Goal: Task Accomplishment & Management: Complete application form

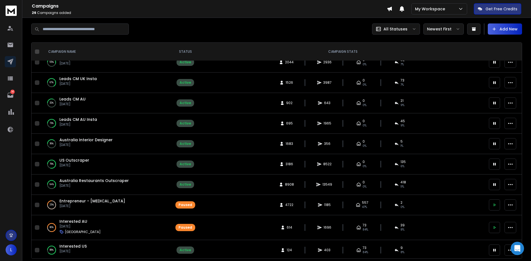
scroll to position [173, 0]
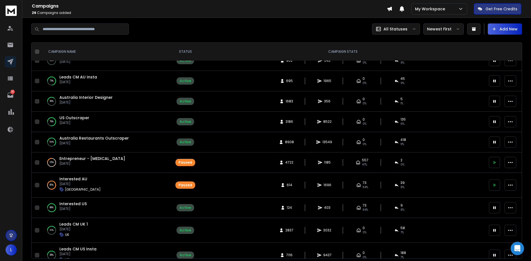
click at [69, 178] on span "Interested AU" at bounding box center [73, 179] width 28 height 6
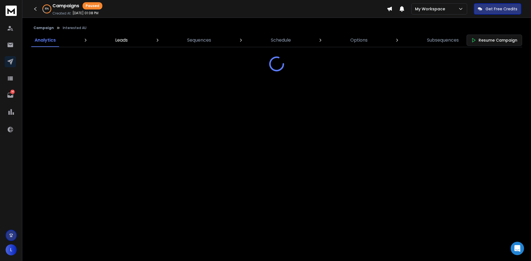
click at [114, 38] on link "Leads" at bounding box center [121, 39] width 19 height 13
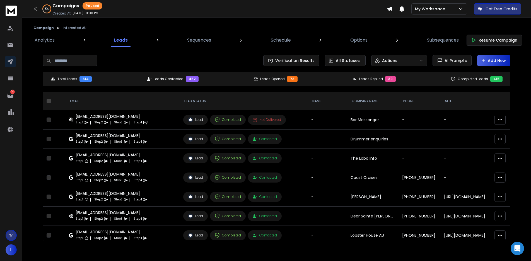
click at [487, 59] on button "Add New" at bounding box center [493, 60] width 33 height 11
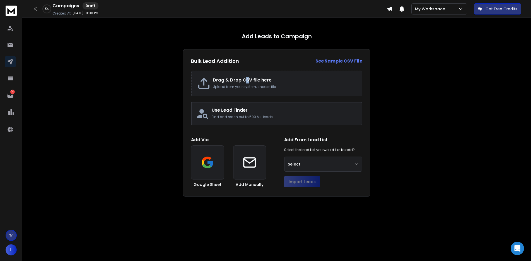
click at [245, 81] on h2 "Drag & Drop CSV file here" at bounding box center [284, 80] width 143 height 7
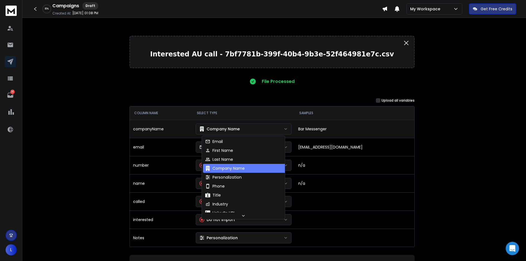
click at [250, 127] on button "Company Name" at bounding box center [244, 128] width 96 height 11
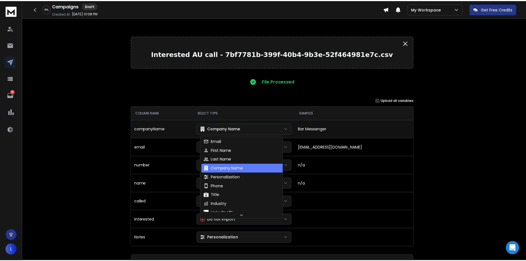
scroll to position [0, 1]
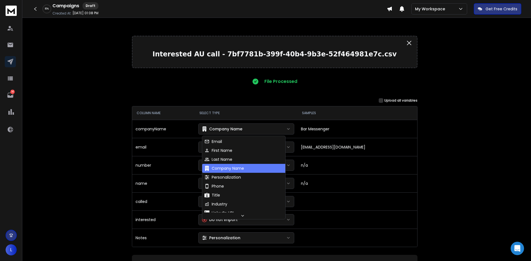
click at [254, 113] on th "SELECT TYPE" at bounding box center [246, 112] width 103 height 13
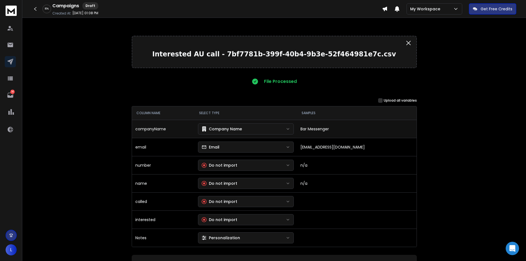
scroll to position [72, 0]
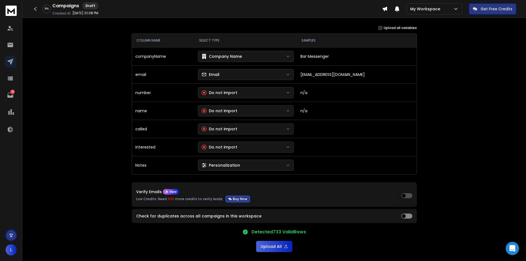
click at [406, 217] on button "Check for duplicates across all campaigns in this workspace" at bounding box center [407, 215] width 11 height 5
click at [278, 246] on button "Upload All" at bounding box center [274, 246] width 36 height 11
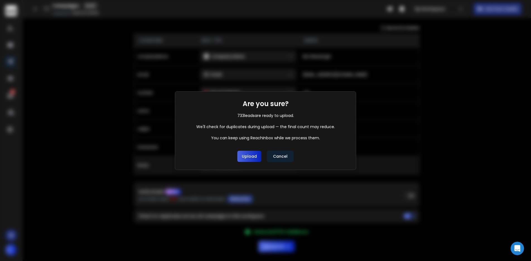
click at [285, 156] on button "Cancel" at bounding box center [280, 155] width 27 height 11
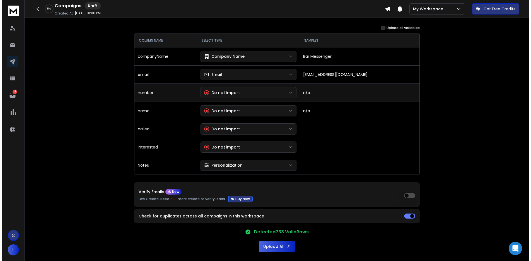
scroll to position [0, 0]
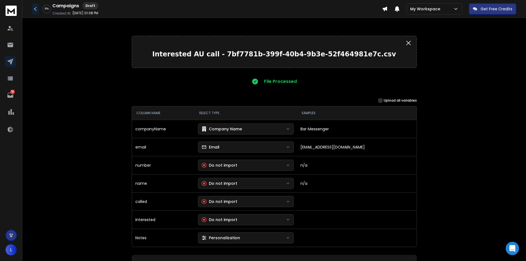
click at [37, 11] on icon at bounding box center [35, 8] width 5 height 5
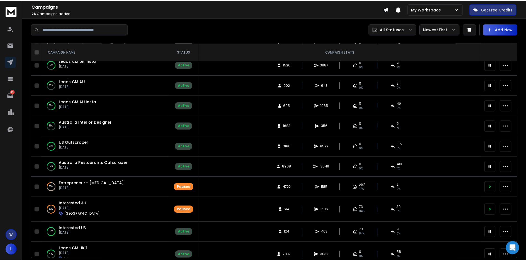
scroll to position [154, 0]
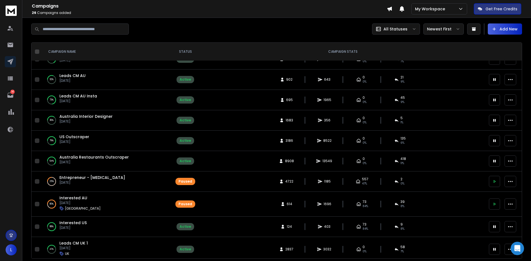
click at [76, 199] on span "Interested AU" at bounding box center [73, 198] width 28 height 6
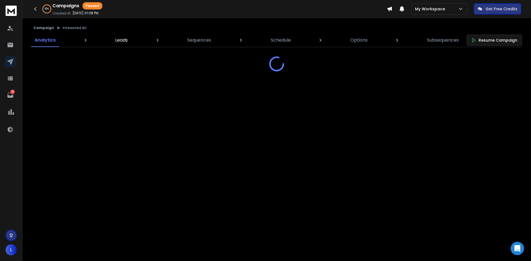
click at [119, 43] on p "Leads" at bounding box center [121, 40] width 13 height 7
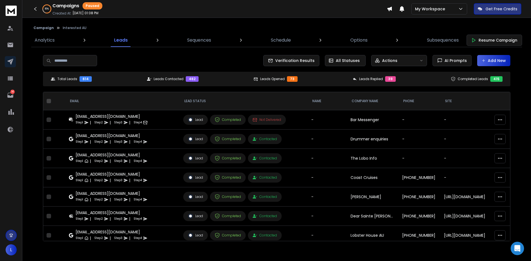
click at [499, 62] on button "Add New" at bounding box center [493, 60] width 33 height 11
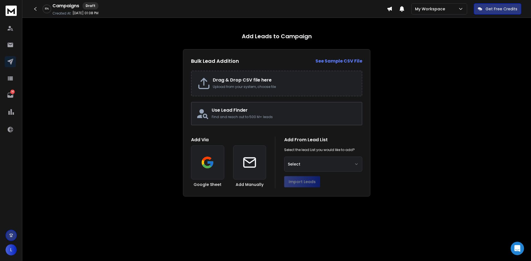
click at [233, 72] on div "Drag & Drop CSV file here Upload from your system, choose file" at bounding box center [276, 84] width 171 height 26
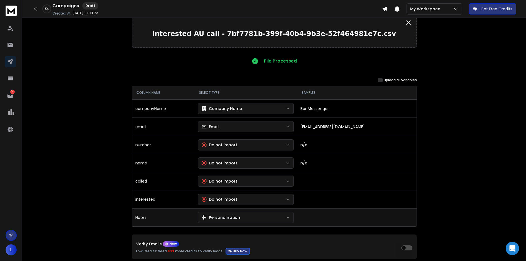
scroll to position [72, 0]
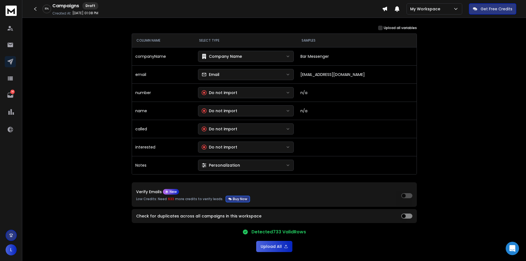
click at [405, 215] on button "Check for duplicates across all campaigns in this workspace" at bounding box center [407, 215] width 11 height 5
click at [276, 244] on button "Upload All" at bounding box center [274, 246] width 36 height 11
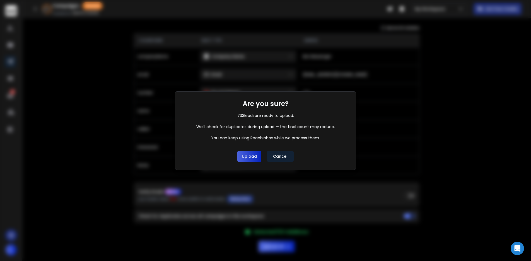
click at [256, 157] on button "Upload" at bounding box center [249, 155] width 24 height 11
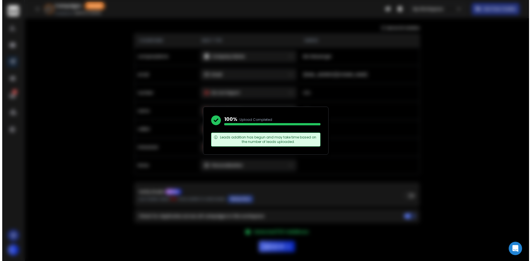
scroll to position [0, 0]
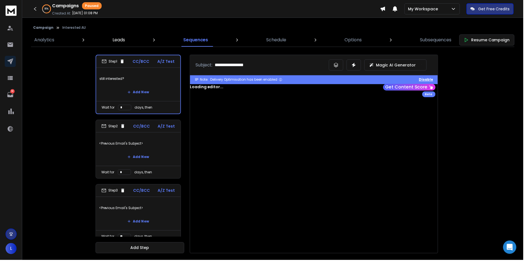
click at [123, 41] on p "Leads" at bounding box center [119, 40] width 13 height 7
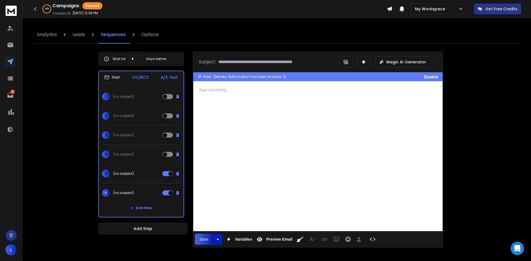
click at [133, 186] on div "6 (no subject)" at bounding box center [141, 192] width 78 height 19
click at [132, 175] on p "(no subject)" at bounding box center [123, 173] width 21 height 4
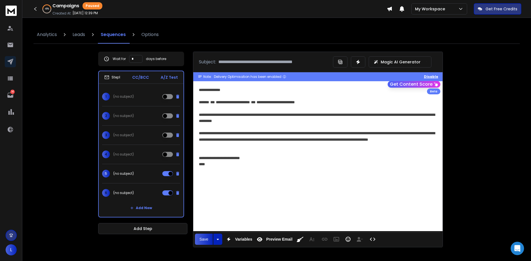
click at [128, 196] on div "6 (no subject)" at bounding box center [141, 192] width 78 height 19
